Goal: Task Accomplishment & Management: Use online tool/utility

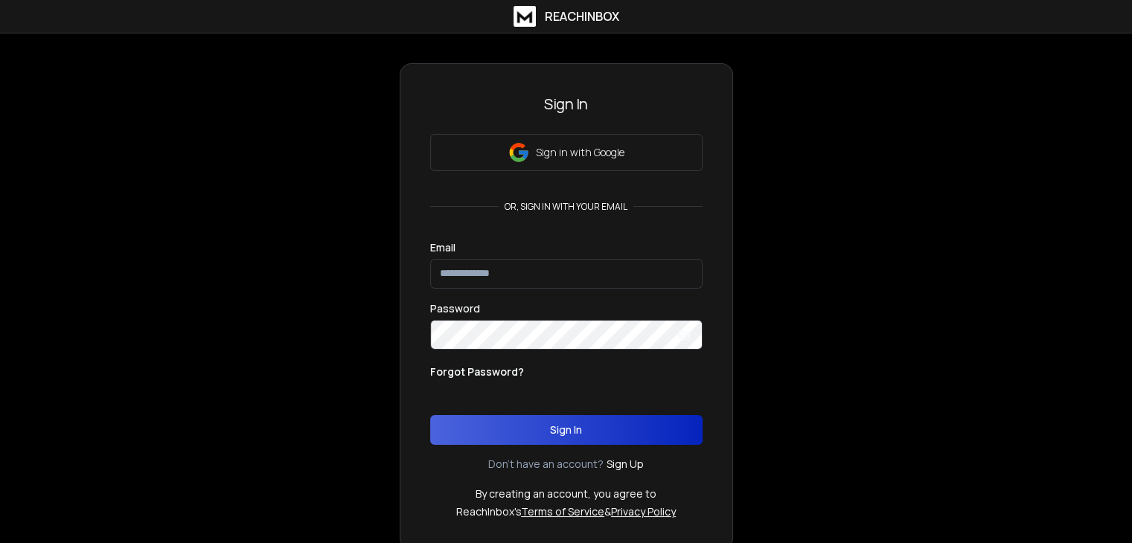
click at [501, 287] on input "email" at bounding box center [566, 274] width 272 height 30
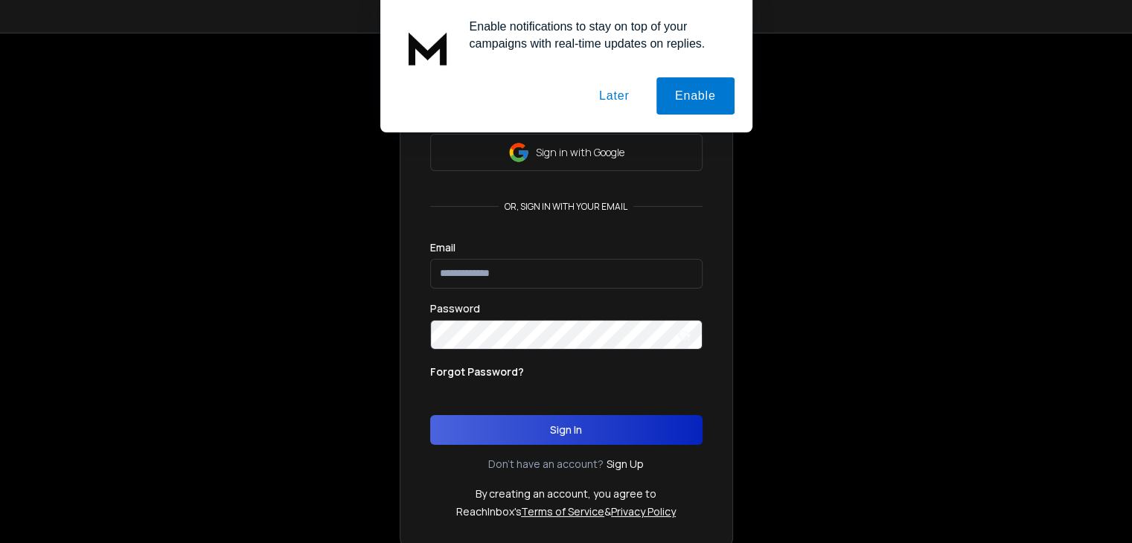
paste input "**********"
type input "**********"
click at [524, 424] on button "Sign In" at bounding box center [566, 430] width 272 height 30
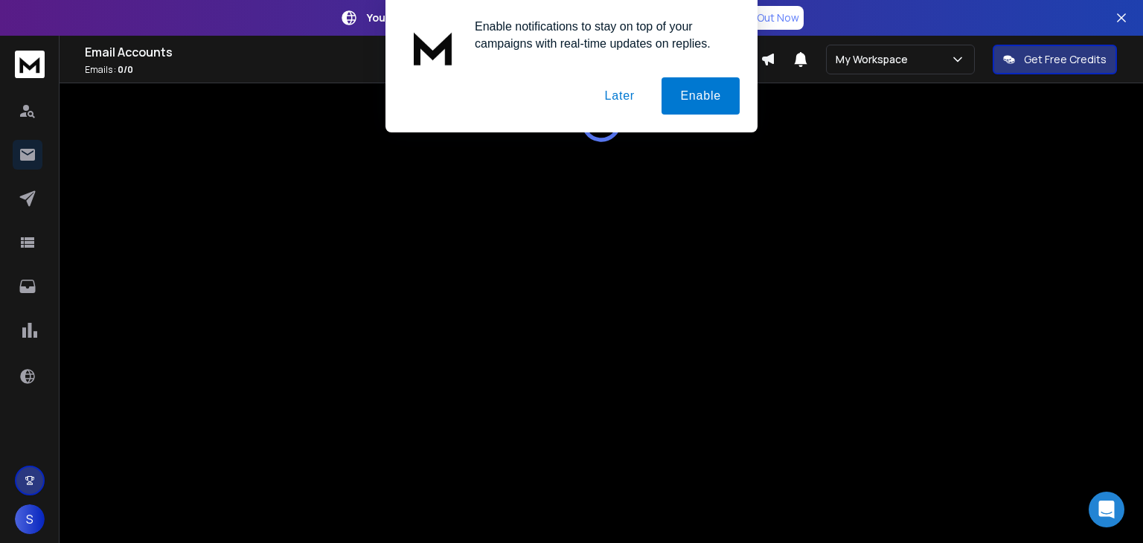
click at [621, 97] on button "Later" at bounding box center [619, 95] width 67 height 37
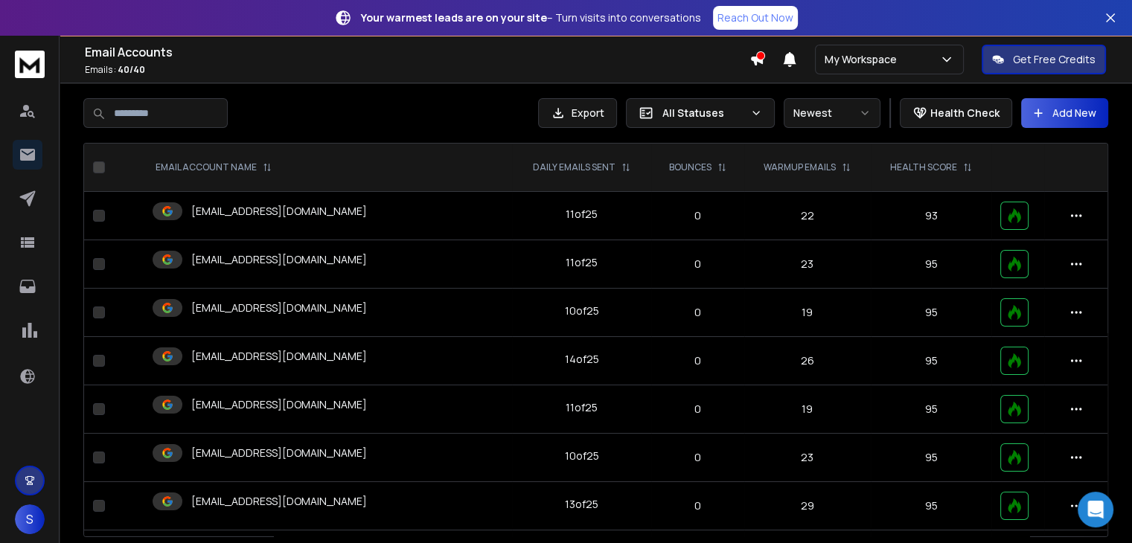
click at [1063, 116] on button "Add New" at bounding box center [1064, 113] width 87 height 30
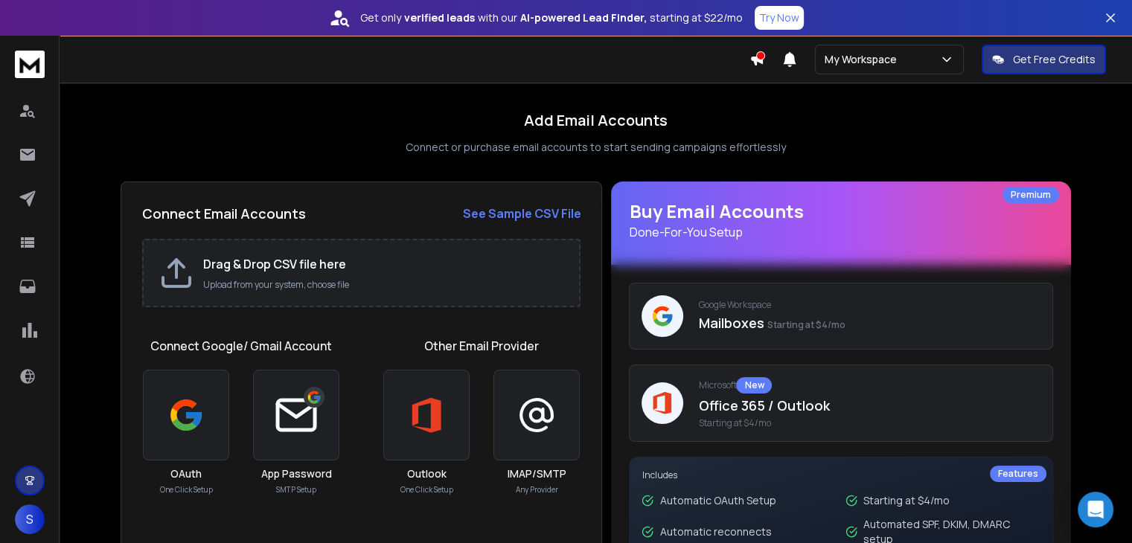
click at [271, 269] on h2 "Drag & Drop CSV file here" at bounding box center [383, 264] width 361 height 18
click at [222, 414] on div at bounding box center [186, 415] width 86 height 91
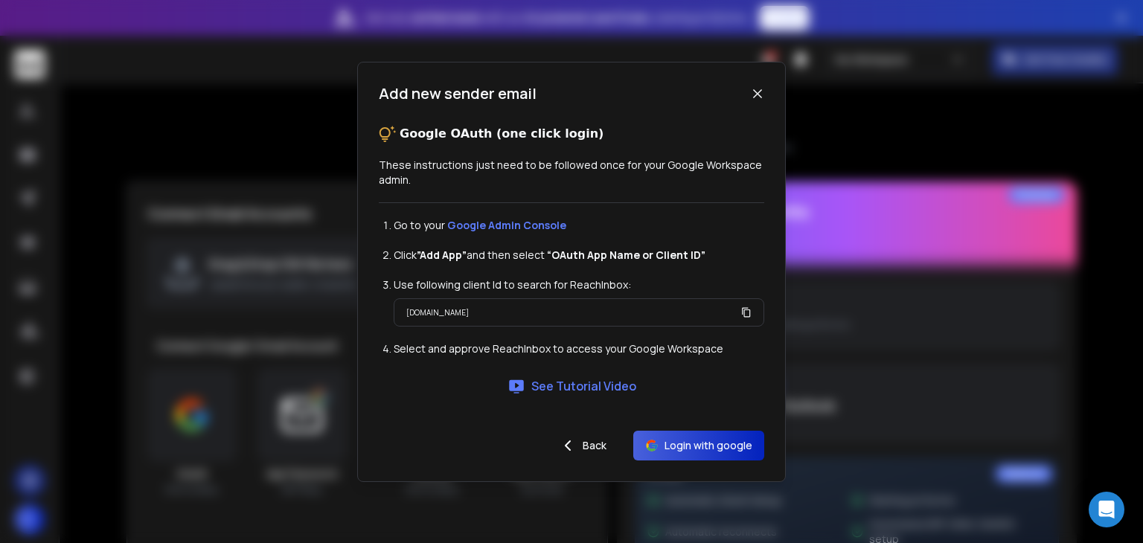
click at [693, 444] on button "Login with google" at bounding box center [698, 446] width 131 height 30
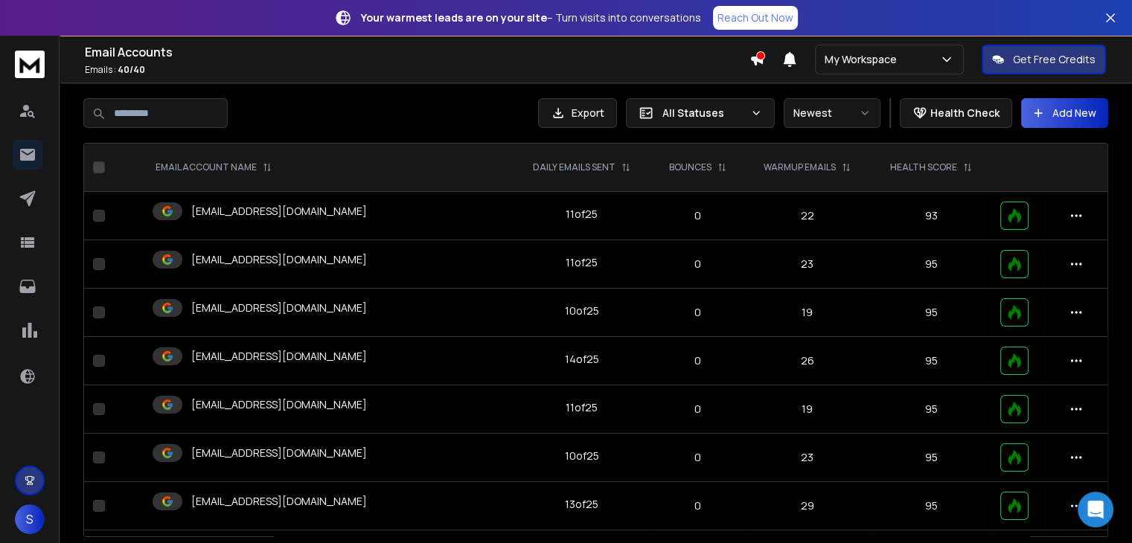
click at [1035, 118] on button "Add New" at bounding box center [1064, 113] width 87 height 30
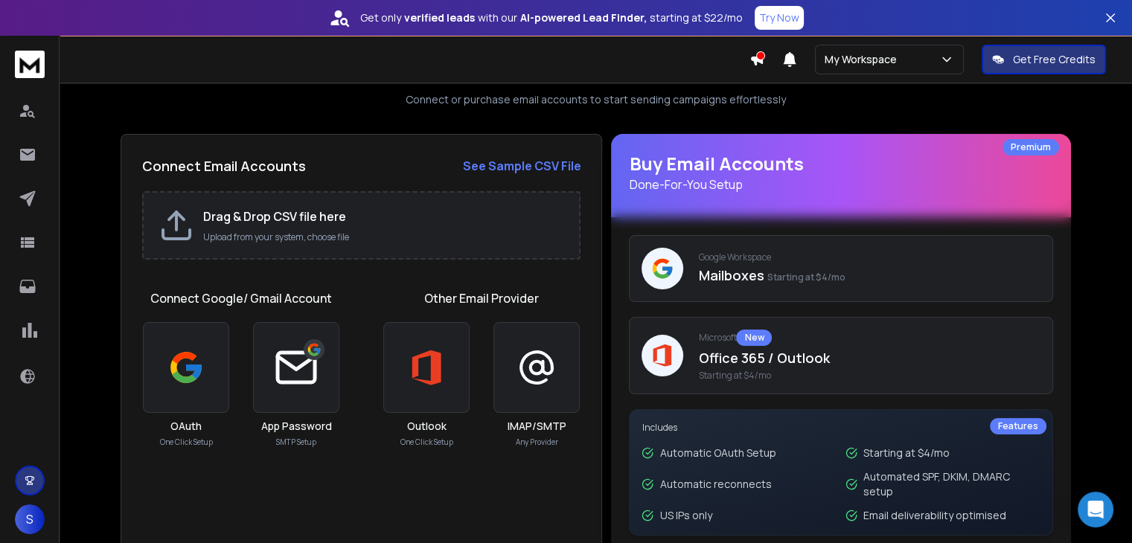
scroll to position [71, 0]
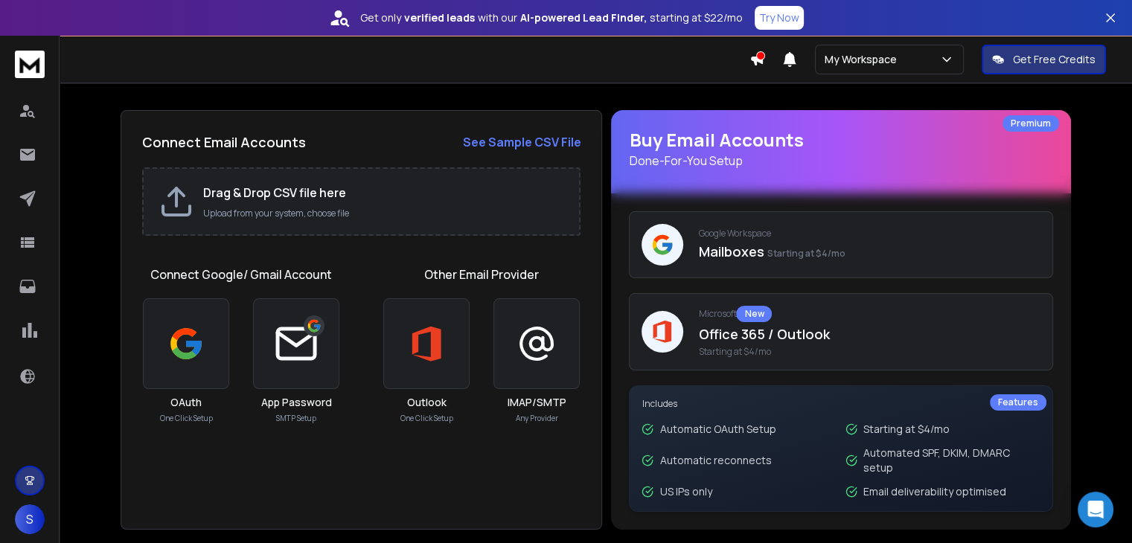
click at [187, 337] on icon at bounding box center [185, 344] width 37 height 45
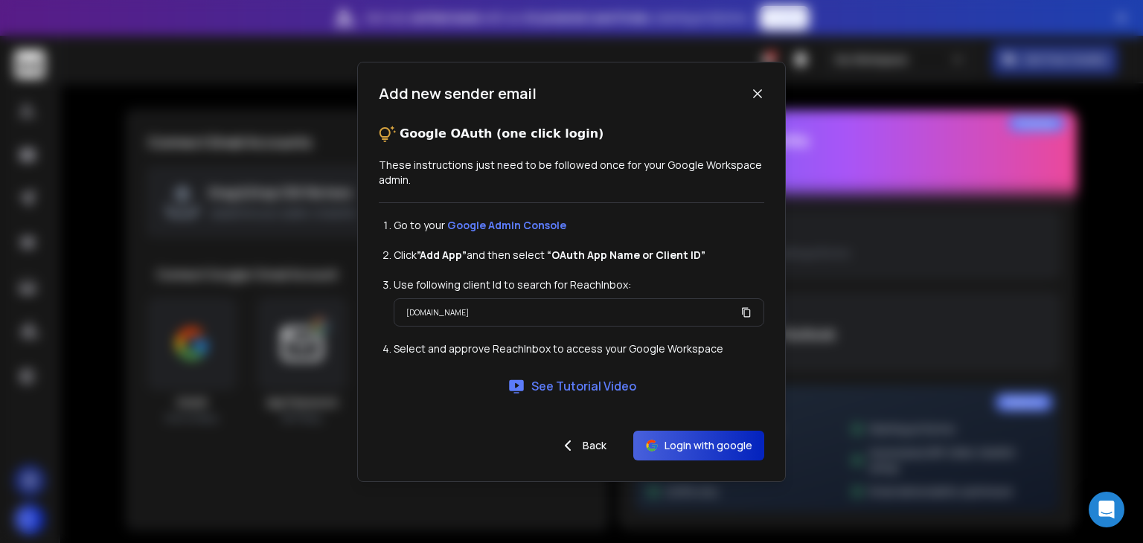
click at [469, 316] on p "[DOMAIN_NAME]" at bounding box center [437, 312] width 63 height 15
click at [759, 97] on icon at bounding box center [757, 93] width 13 height 13
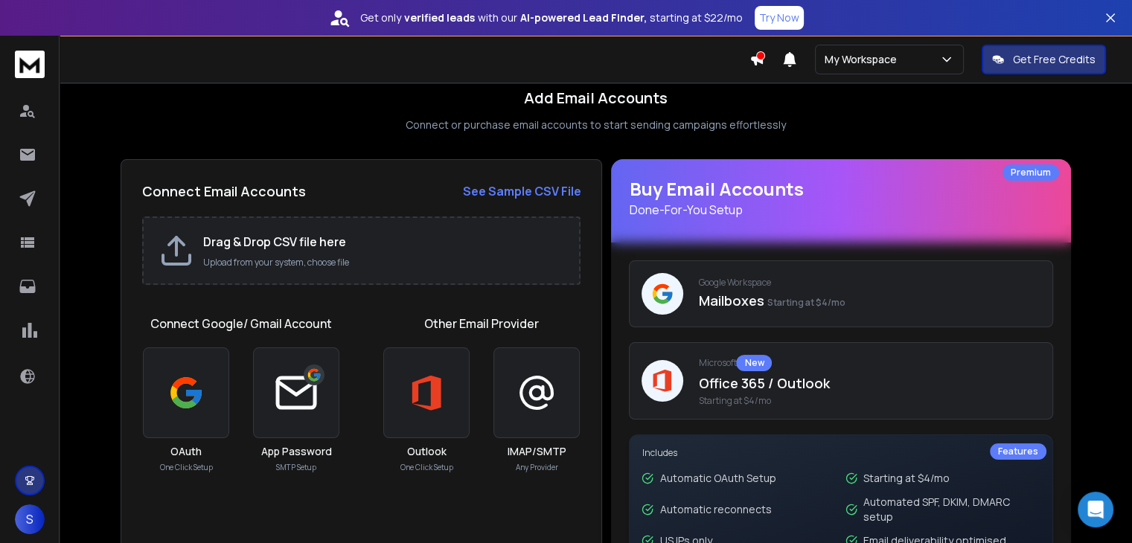
scroll to position [0, 0]
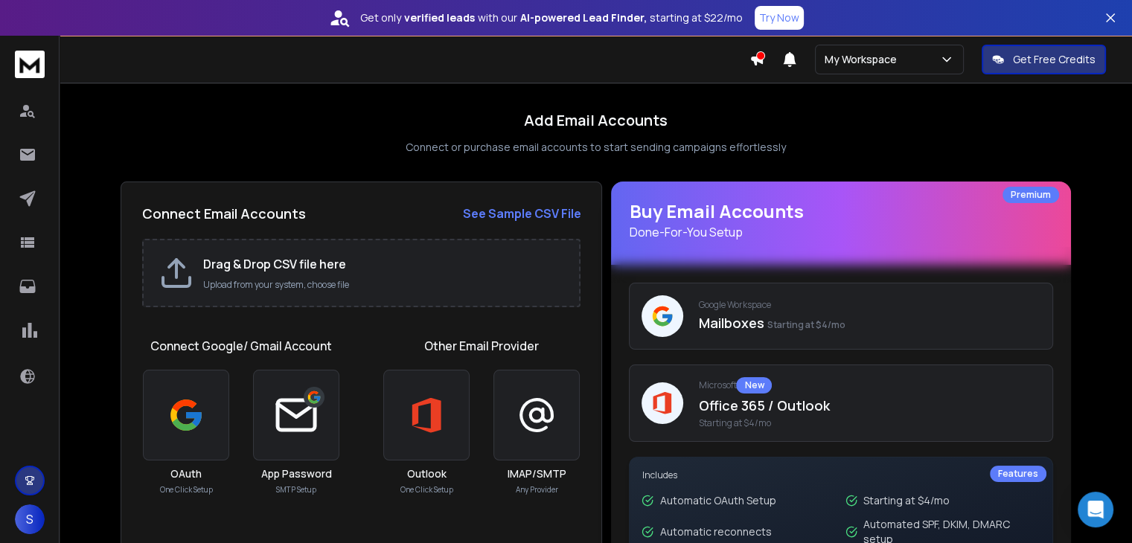
click at [197, 426] on icon at bounding box center [185, 424] width 25 height 13
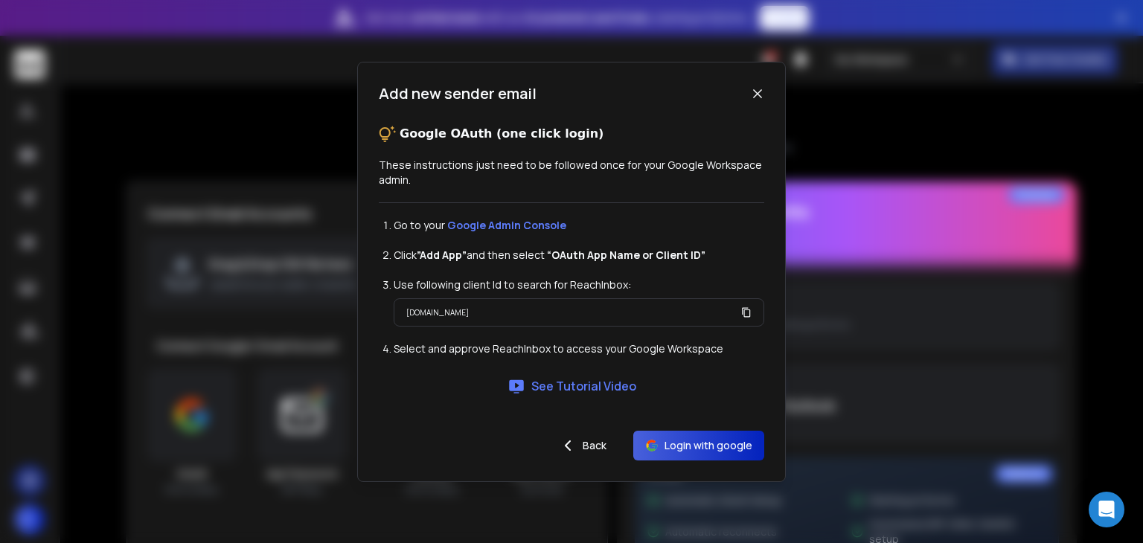
click at [758, 88] on icon at bounding box center [757, 93] width 13 height 13
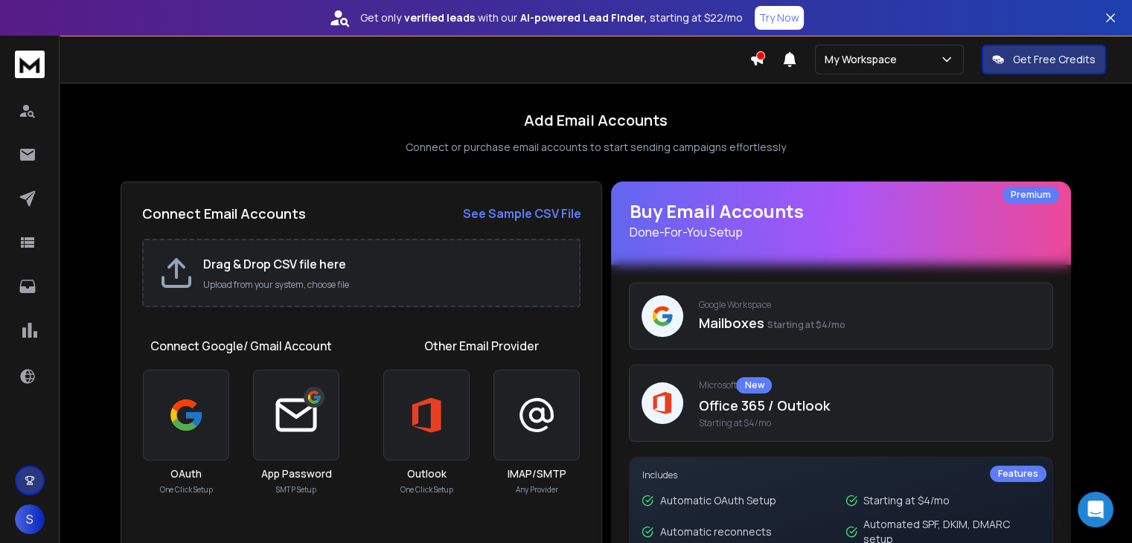
click at [196, 438] on div at bounding box center [186, 415] width 86 height 91
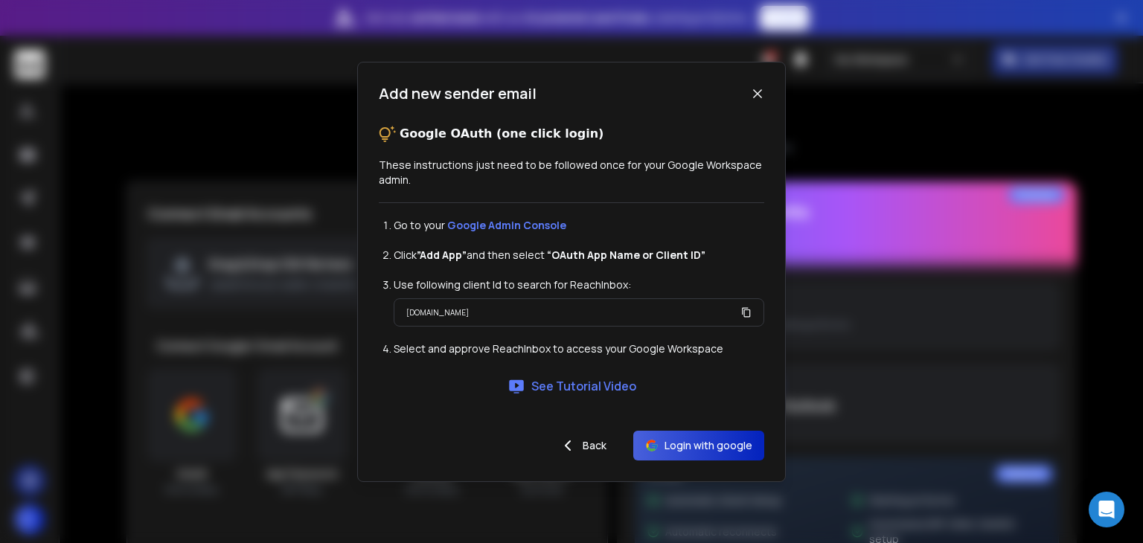
click at [756, 95] on icon at bounding box center [757, 93] width 9 height 9
